Goal: Task Accomplishment & Management: Manage account settings

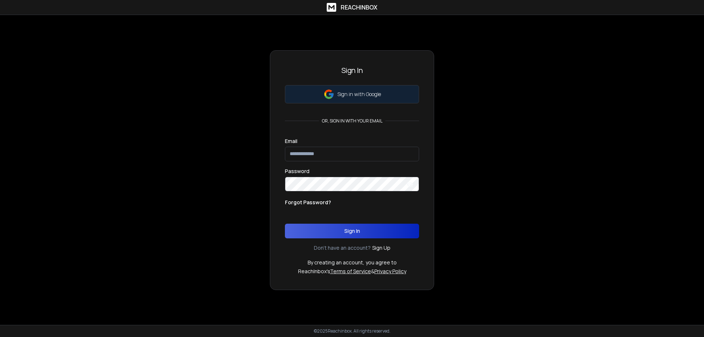
click at [303, 100] on button "Sign in with Google" at bounding box center [352, 94] width 134 height 18
click at [364, 92] on p "Sign in with Google" at bounding box center [359, 94] width 44 height 7
click at [333, 99] on icon at bounding box center [328, 94] width 11 height 11
click at [370, 98] on button "Sign in with Google" at bounding box center [352, 94] width 134 height 18
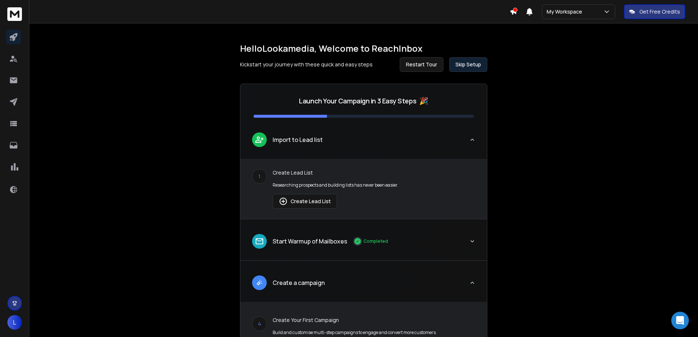
click at [473, 64] on span "Skip Setup" at bounding box center [469, 64] width 26 height 7
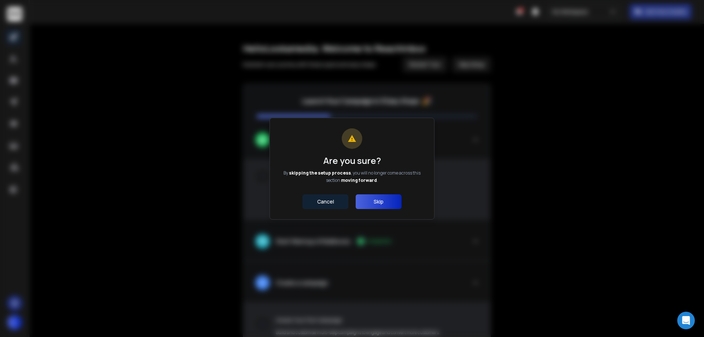
click at [383, 175] on p "By skipping the setup process , you will no longer come across this section mov…" at bounding box center [352, 176] width 144 height 15
click at [325, 198] on button "Cancel" at bounding box center [325, 201] width 46 height 15
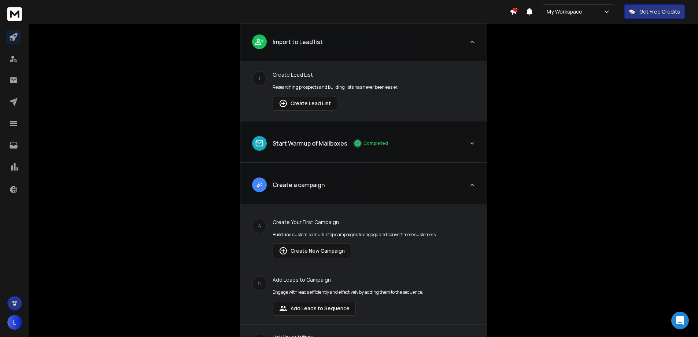
scroll to position [110, 0]
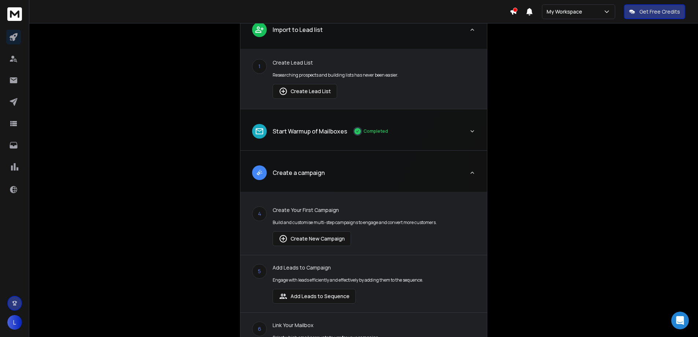
click at [390, 176] on button "Create a campaign" at bounding box center [363, 175] width 247 height 32
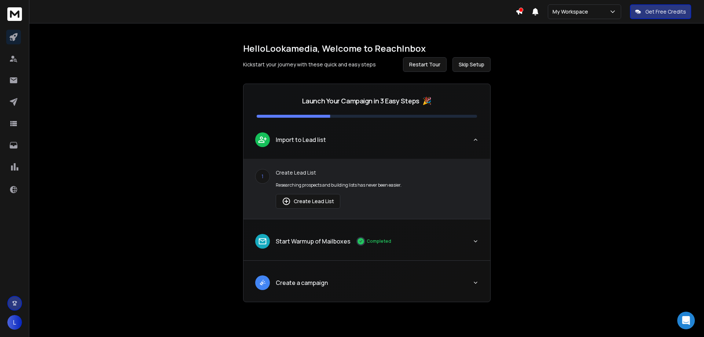
click at [422, 281] on button "Create a campaign" at bounding box center [366, 285] width 247 height 32
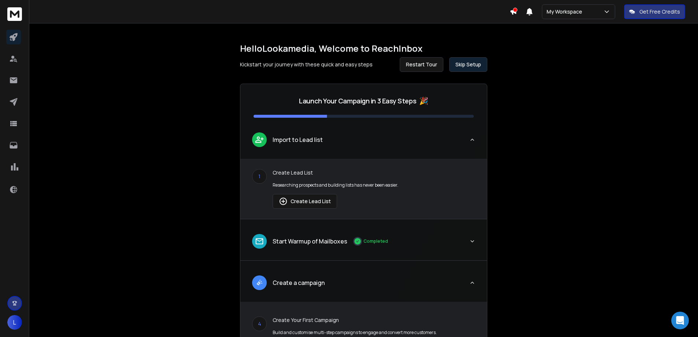
click at [471, 59] on button "Skip Setup" at bounding box center [468, 64] width 38 height 15
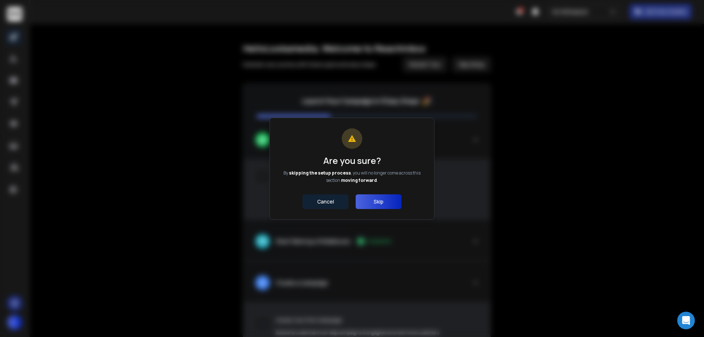
click at [373, 198] on button "Skip" at bounding box center [378, 201] width 46 height 15
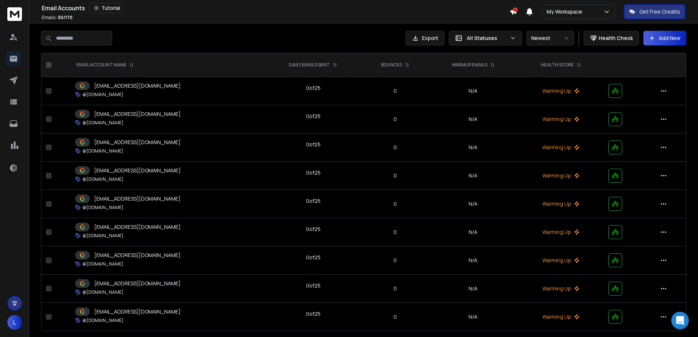
click at [281, 15] on div "Emails : 50 / 170" at bounding box center [276, 18] width 468 height 6
click at [142, 25] on div "Export All Statuses Newest Health Check Add New EMAIL ACCOUNT NAME DAILY EMAILS…" at bounding box center [363, 180] width 669 height 315
click at [61, 17] on span "50 / 170" at bounding box center [65, 17] width 15 height 6
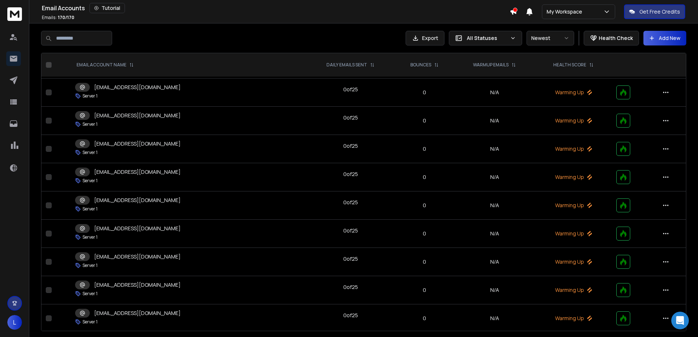
scroll to position [4549, 0]
